Goal: Information Seeking & Learning: Check status

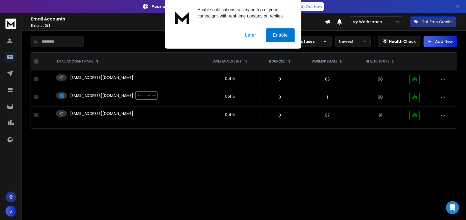
click at [242, 33] on button "Later" at bounding box center [251, 35] width 25 height 14
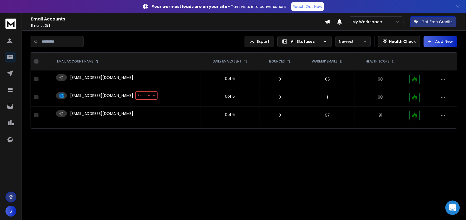
click at [452, 210] on icon "Open Intercom Messenger" at bounding box center [452, 207] width 7 height 7
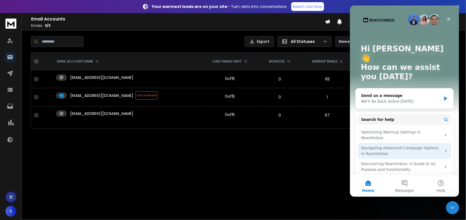
scroll to position [28, 0]
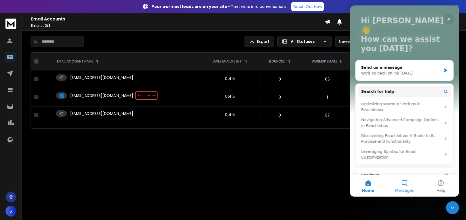
click at [409, 185] on button "Messages" at bounding box center [404, 186] width 36 height 22
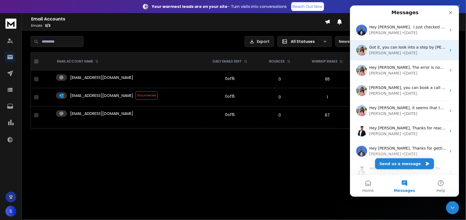
click at [415, 46] on span "Got it, you can look into a step by [PERSON_NAME] here for the DKIM selector:" at bounding box center [444, 47] width 151 height 4
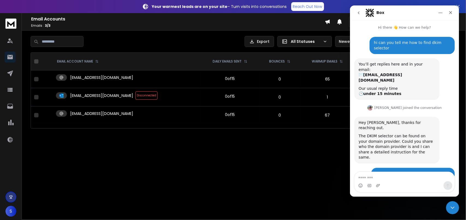
scroll to position [46, 0]
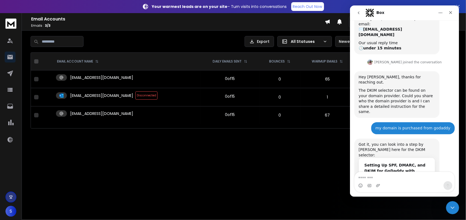
click at [304, 158] on div "Your warmest leads are on your site – Turn visits into conversations Reach Out …" at bounding box center [233, 110] width 466 height 220
click at [304, 153] on div "Your warmest leads are on your site – Turn visits into conversations Reach Out …" at bounding box center [233, 110] width 466 height 220
click at [450, 13] on icon "Close" at bounding box center [451, 12] width 4 height 4
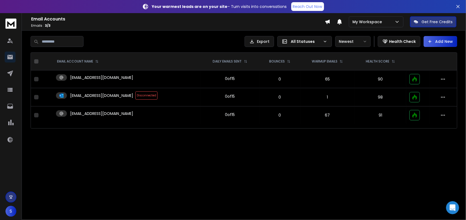
click at [449, 208] on icon "Open Intercom Messenger" at bounding box center [452, 207] width 9 height 9
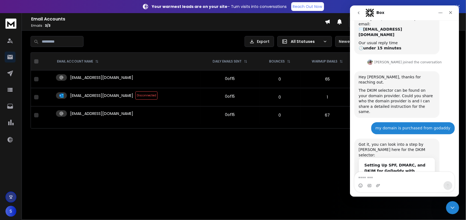
click at [358, 13] on icon "go back" at bounding box center [359, 13] width 4 height 4
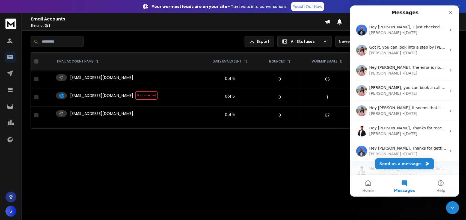
scroll to position [0, 0]
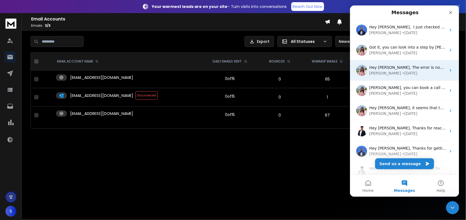
click at [413, 67] on span "Hey [PERSON_NAME], The error is now fixed, the 0 spam words is an excellent sco…" at bounding box center [450, 67] width 163 height 4
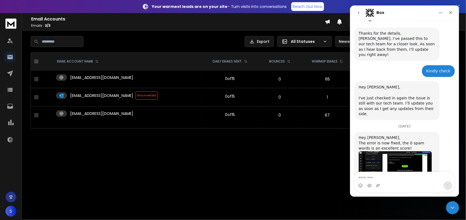
scroll to position [249, 0]
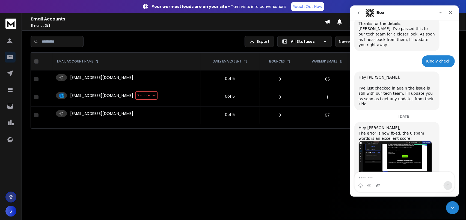
click at [280, 162] on div "Your warmest leads are on your site – Turn visits into conversations Reach Out …" at bounding box center [233, 110] width 466 height 220
drag, startPoint x: 460, startPoint y: 211, endPoint x: 11, endPoint y: 8, distance: 493.1
click at [460, 211] on div "Your warmest leads are on your site – Turn visits into conversations Reach Out …" at bounding box center [233, 110] width 466 height 220
click at [451, 206] on icon "Close Intercom Messenger" at bounding box center [452, 207] width 7 height 7
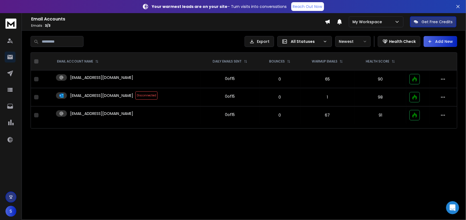
drag, startPoint x: 450, startPoint y: 205, endPoint x: 891, endPoint y: 402, distance: 483.2
click at [450, 205] on div "Open Intercom Messenger" at bounding box center [453, 208] width 18 height 18
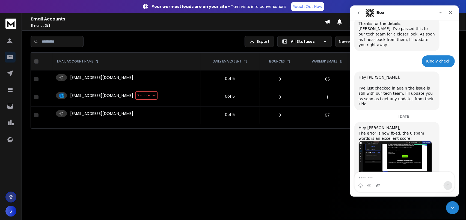
click at [357, 11] on icon "go back" at bounding box center [359, 13] width 4 height 4
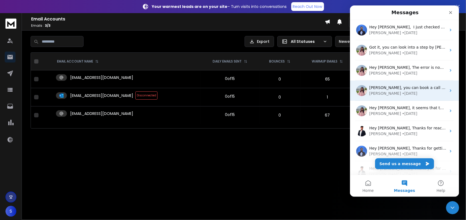
click at [395, 97] on div "[PERSON_NAME], you can book a call here: ReachInbox demo [PERSON_NAME] • [DATE]" at bounding box center [404, 91] width 109 height 20
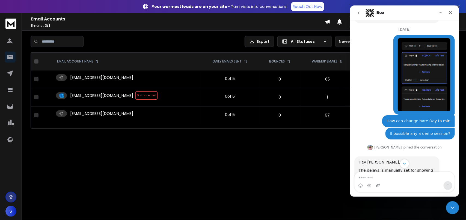
scroll to position [312, 0]
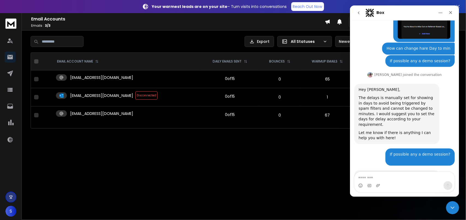
click at [358, 13] on icon "go back" at bounding box center [359, 13] width 4 height 4
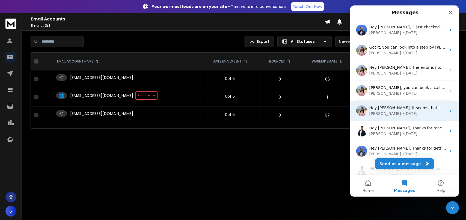
click at [413, 114] on div "[PERSON_NAME] • [DATE]" at bounding box center [407, 114] width 77 height 6
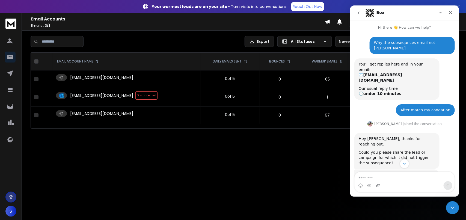
click at [360, 10] on button "go back" at bounding box center [359, 13] width 10 height 10
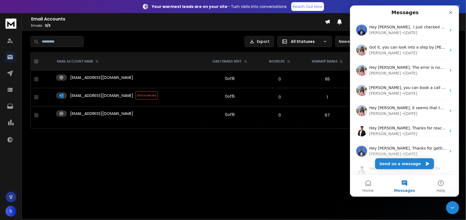
click at [305, 128] on caption at bounding box center [244, 126] width 426 height 4
click at [338, 161] on div "Your warmest leads are on your site – Turn visits into conversations Reach Out …" at bounding box center [233, 110] width 466 height 220
click at [410, 183] on button "Messages" at bounding box center [404, 186] width 36 height 22
click at [369, 185] on button "Home" at bounding box center [368, 186] width 36 height 22
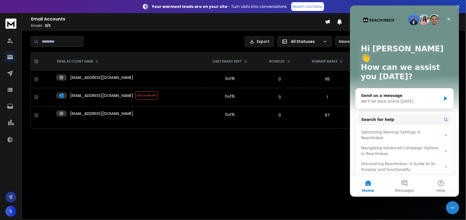
click at [259, 172] on div "Your warmest leads are on your site – Turn visits into conversations Reach Out …" at bounding box center [233, 110] width 466 height 220
click at [452, 19] on div "Close" at bounding box center [449, 19] width 10 height 10
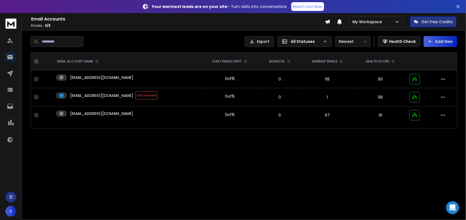
click at [442, 79] on icon at bounding box center [443, 79] width 5 height 5
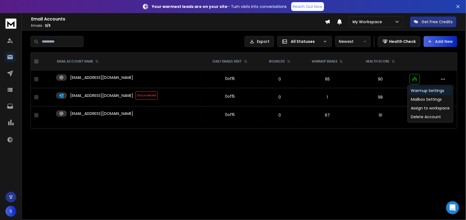
click at [437, 92] on div "Warmup Settings" at bounding box center [430, 90] width 43 height 9
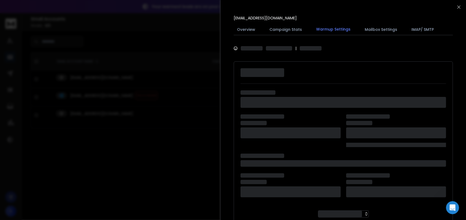
click at [272, 26] on button "Campaign Stats" at bounding box center [285, 29] width 39 height 12
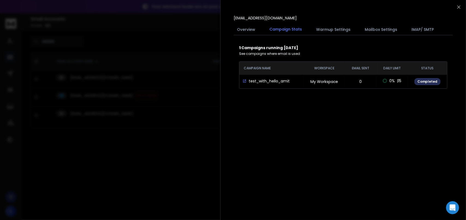
drag, startPoint x: 250, startPoint y: 28, endPoint x: 250, endPoint y: 31, distance: 2.7
click at [250, 29] on button "Overview" at bounding box center [246, 29] width 25 height 12
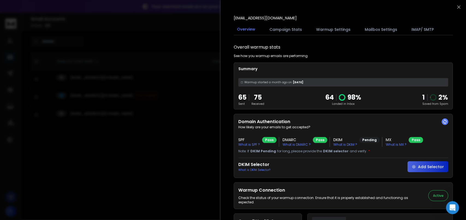
drag, startPoint x: 457, startPoint y: 7, endPoint x: 457, endPoint y: 12, distance: 4.9
click at [457, 7] on icon "button" at bounding box center [459, 6] width 5 height 5
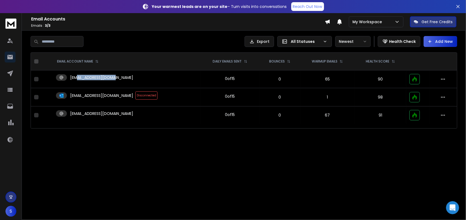
drag, startPoint x: 76, startPoint y: 78, endPoint x: 108, endPoint y: 80, distance: 32.3
click at [108, 80] on p "[EMAIL_ADDRESS][DOMAIN_NAME]" at bounding box center [101, 77] width 63 height 5
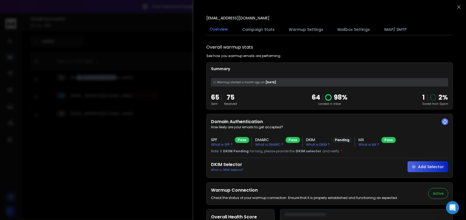
click at [458, 7] on icon "button" at bounding box center [459, 7] width 3 height 3
